Goal: Go to known website: Go to known website

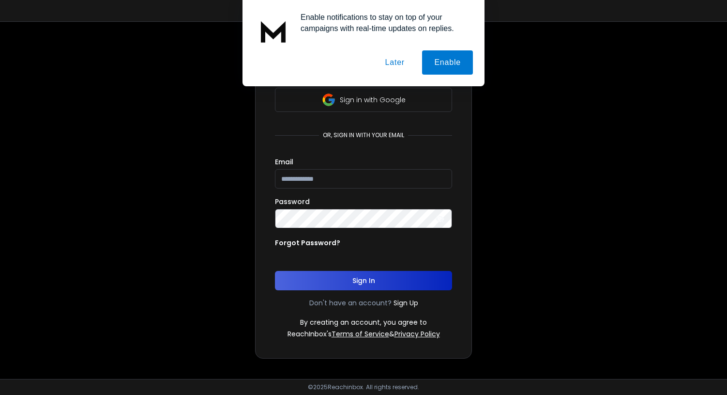
click at [398, 63] on button "Later" at bounding box center [395, 62] width 44 height 24
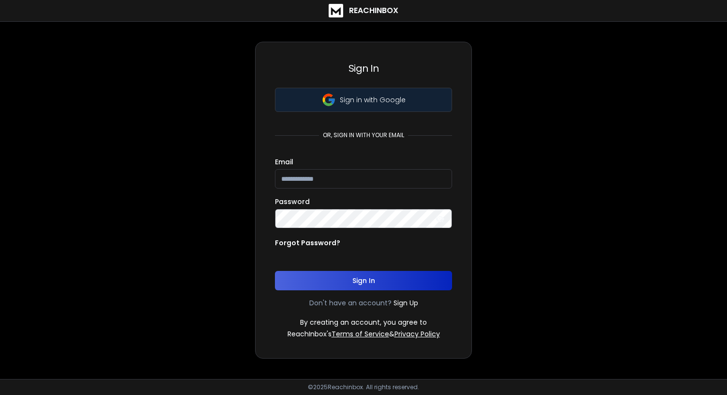
click at [386, 100] on p "Sign in with Google" at bounding box center [373, 100] width 66 height 10
